Goal: Find specific page/section: Find specific page/section

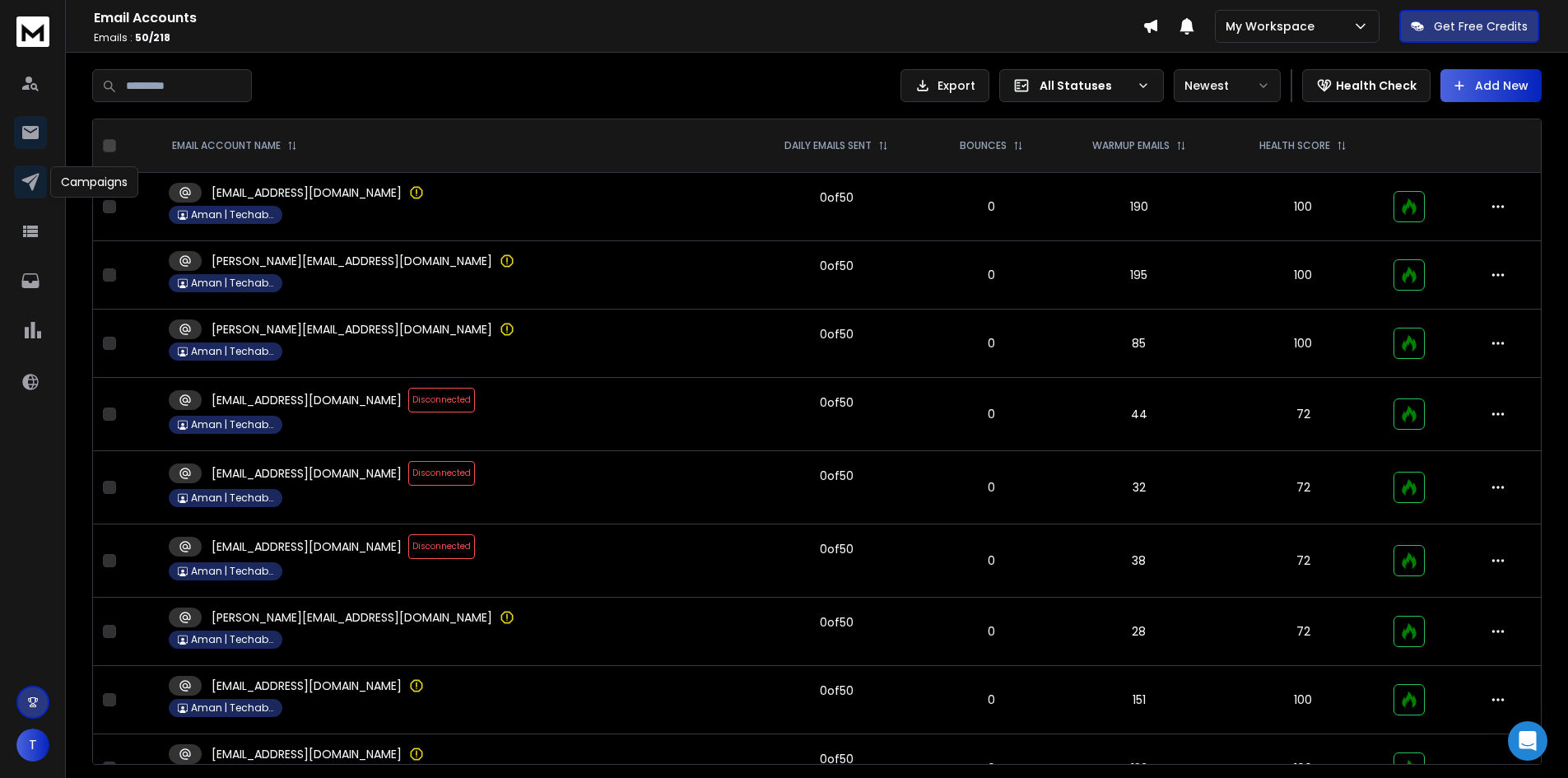
click at [25, 187] on icon at bounding box center [30, 182] width 20 height 20
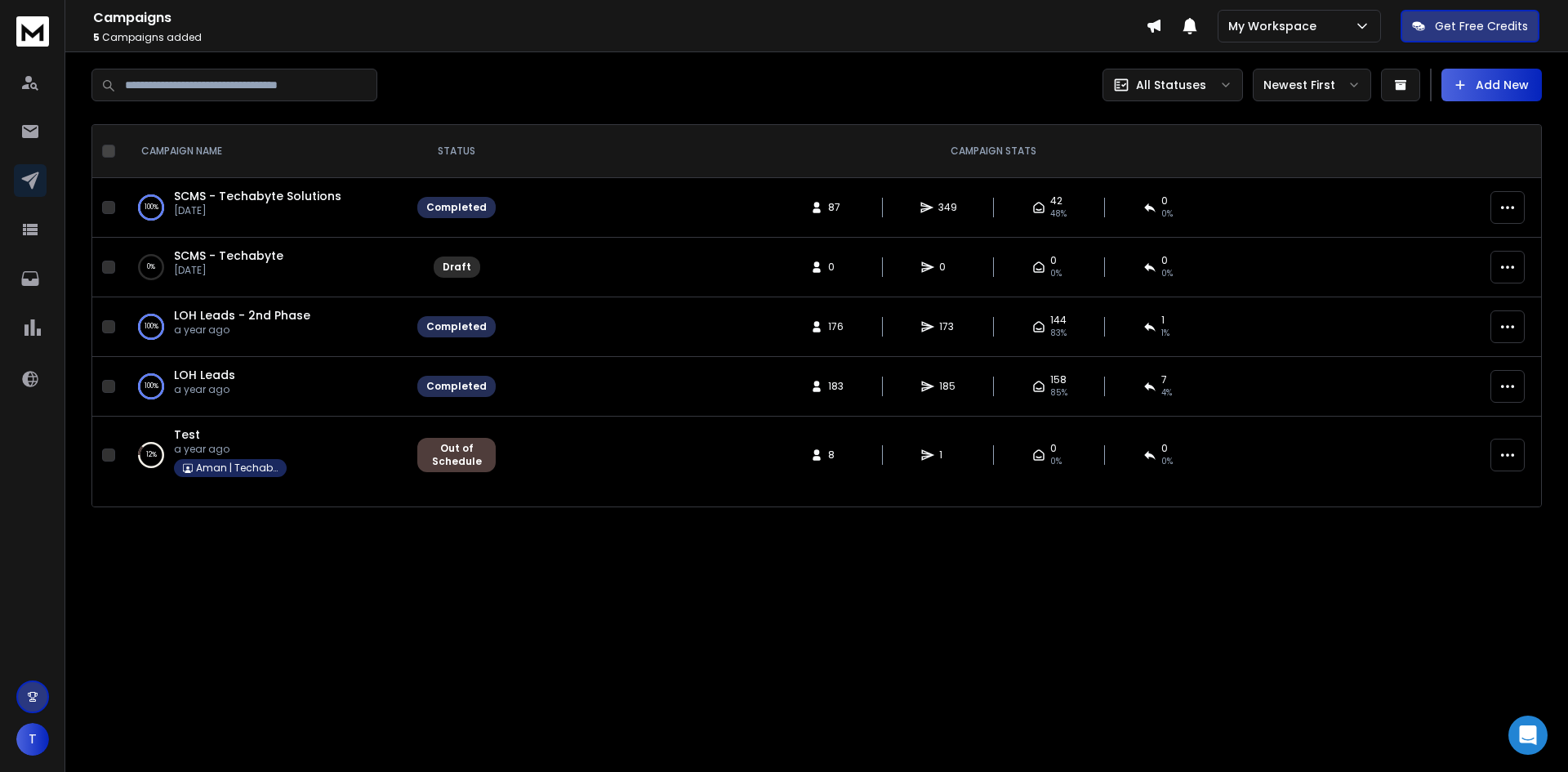
click at [265, 206] on p "[DATE]" at bounding box center [257, 211] width 167 height 13
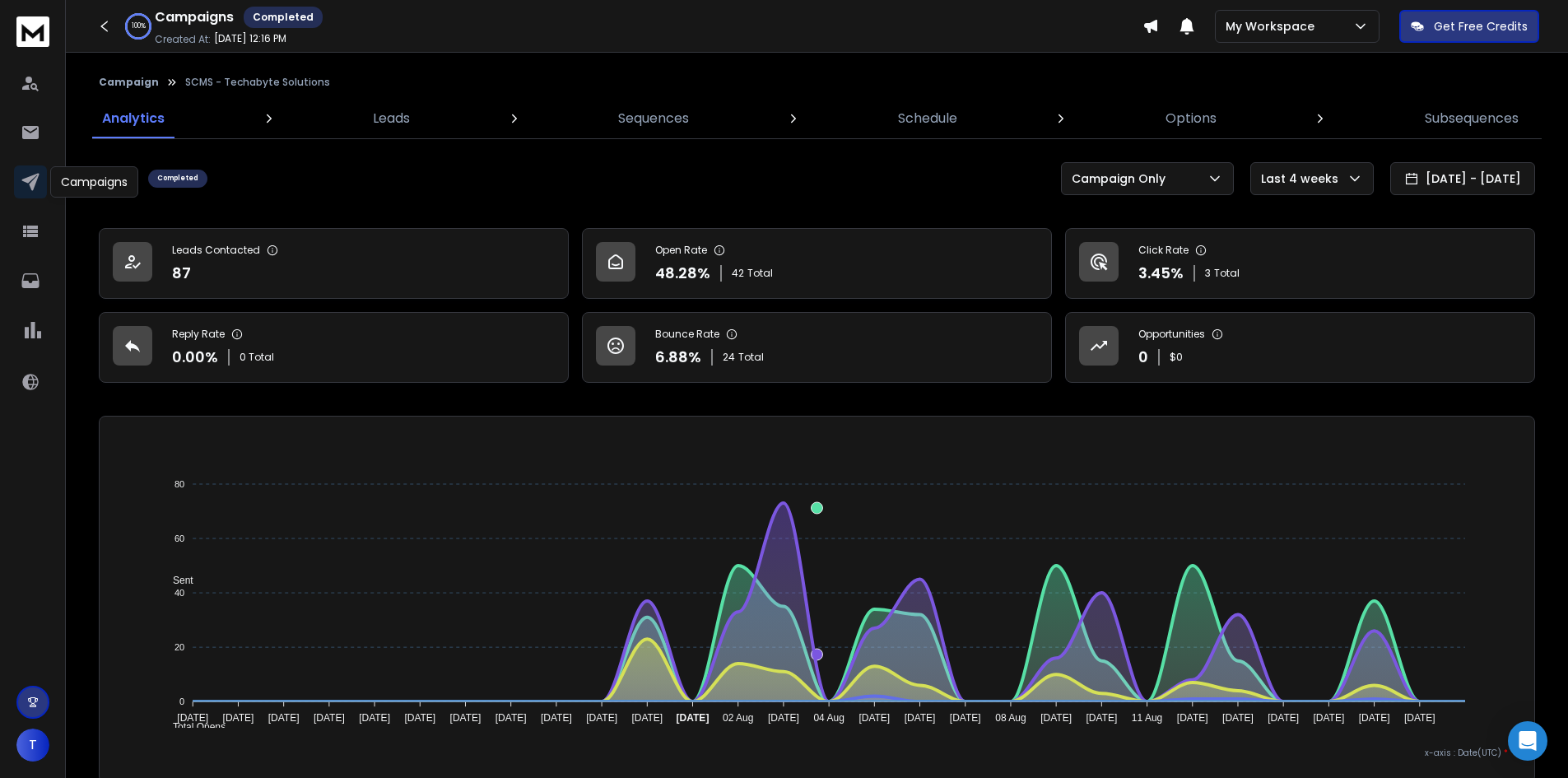
click at [35, 191] on icon at bounding box center [30, 182] width 20 height 20
